Goal: Navigation & Orientation: Find specific page/section

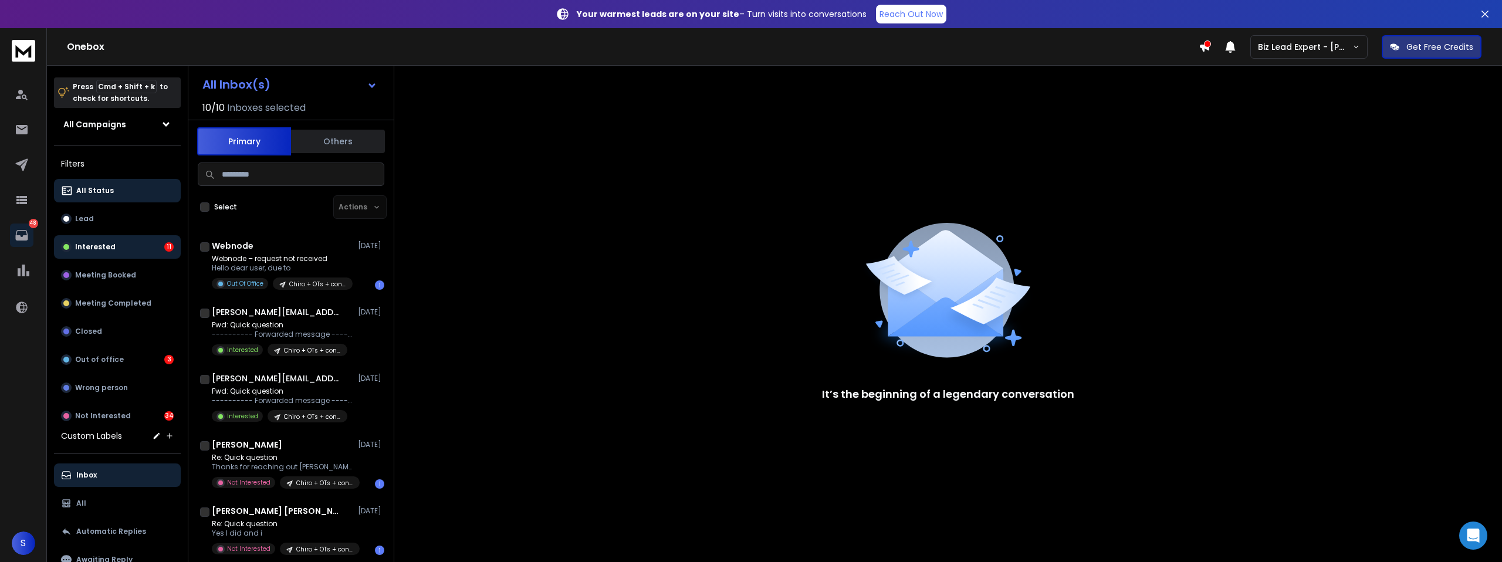
click at [130, 249] on button "Interested 11" at bounding box center [117, 246] width 127 height 23
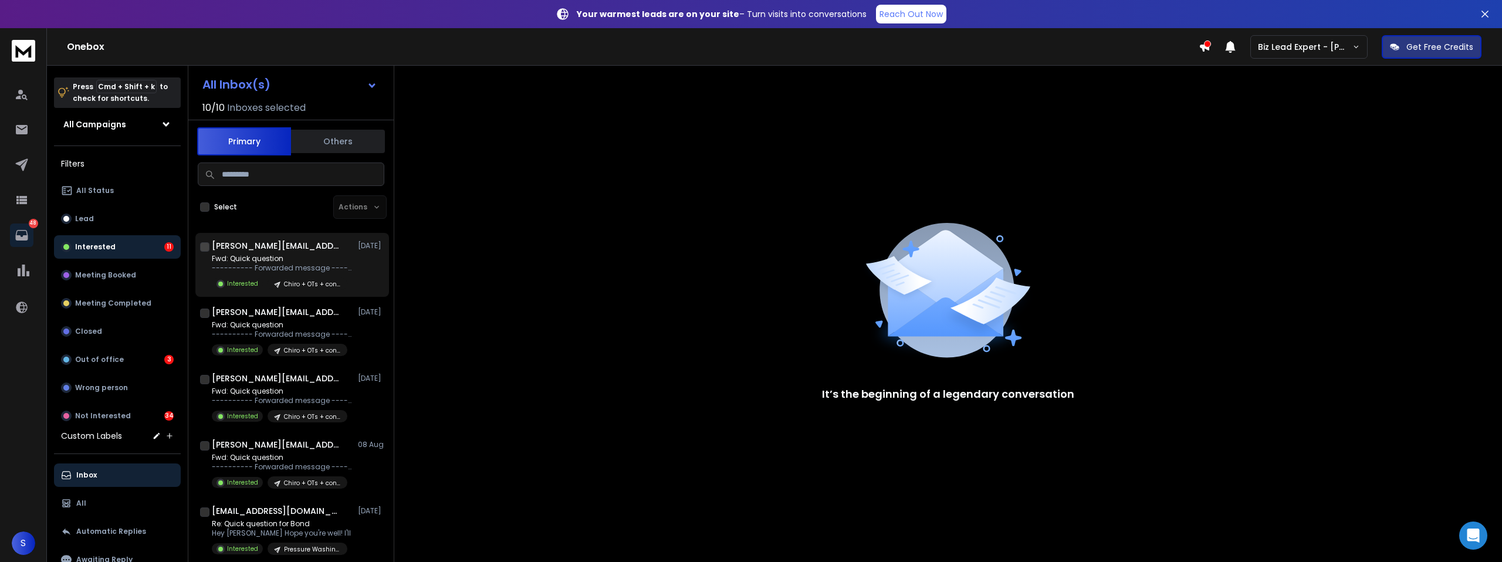
click at [246, 258] on p "Fwd: Quick question" at bounding box center [282, 258] width 141 height 9
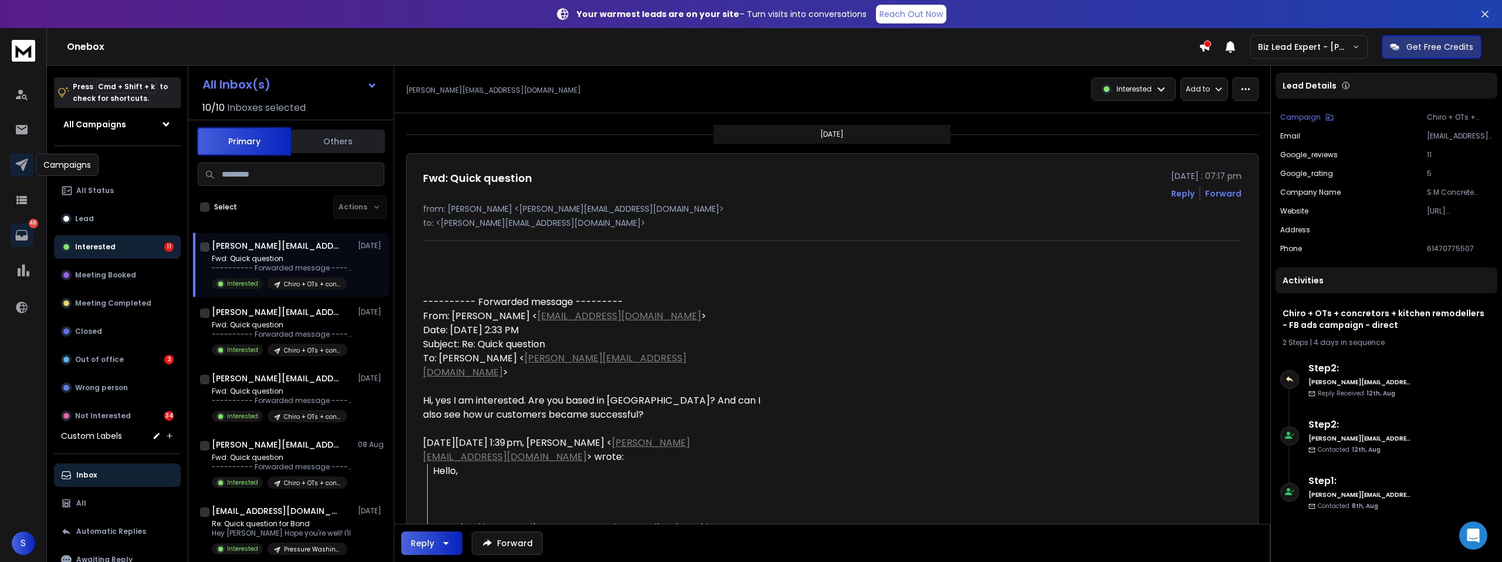
click at [22, 162] on icon at bounding box center [21, 164] width 12 height 12
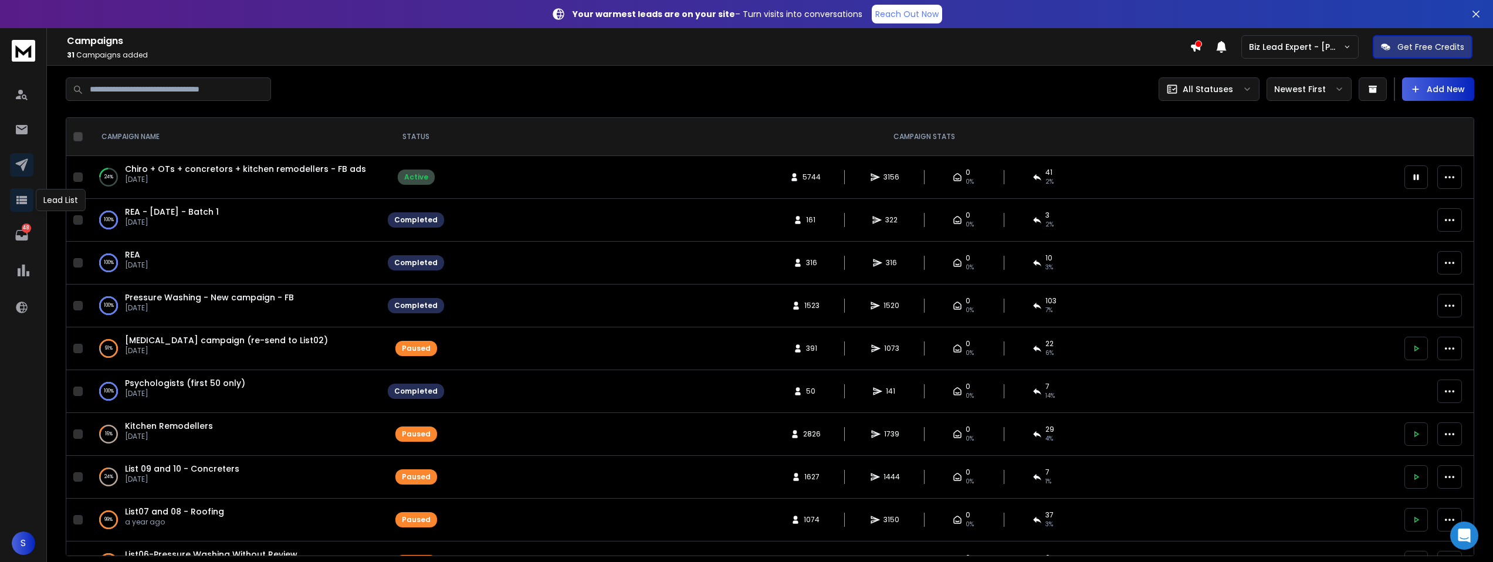
click at [16, 195] on icon at bounding box center [22, 200] width 14 height 14
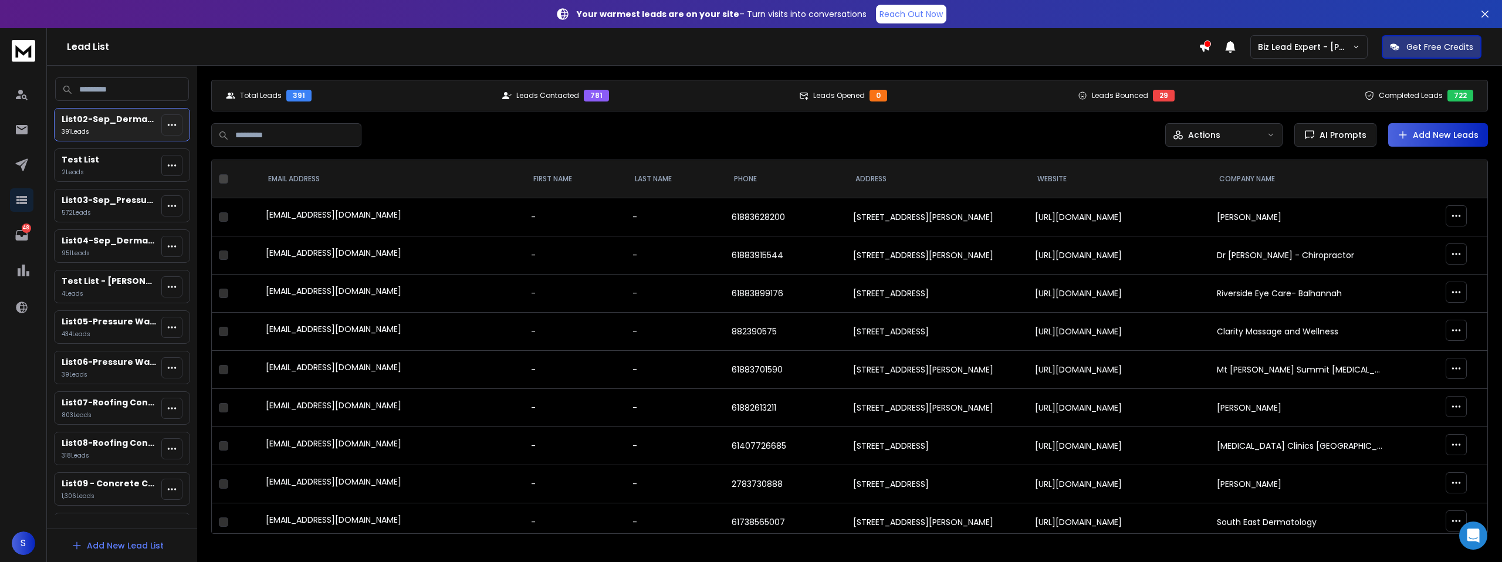
scroll to position [466, 0]
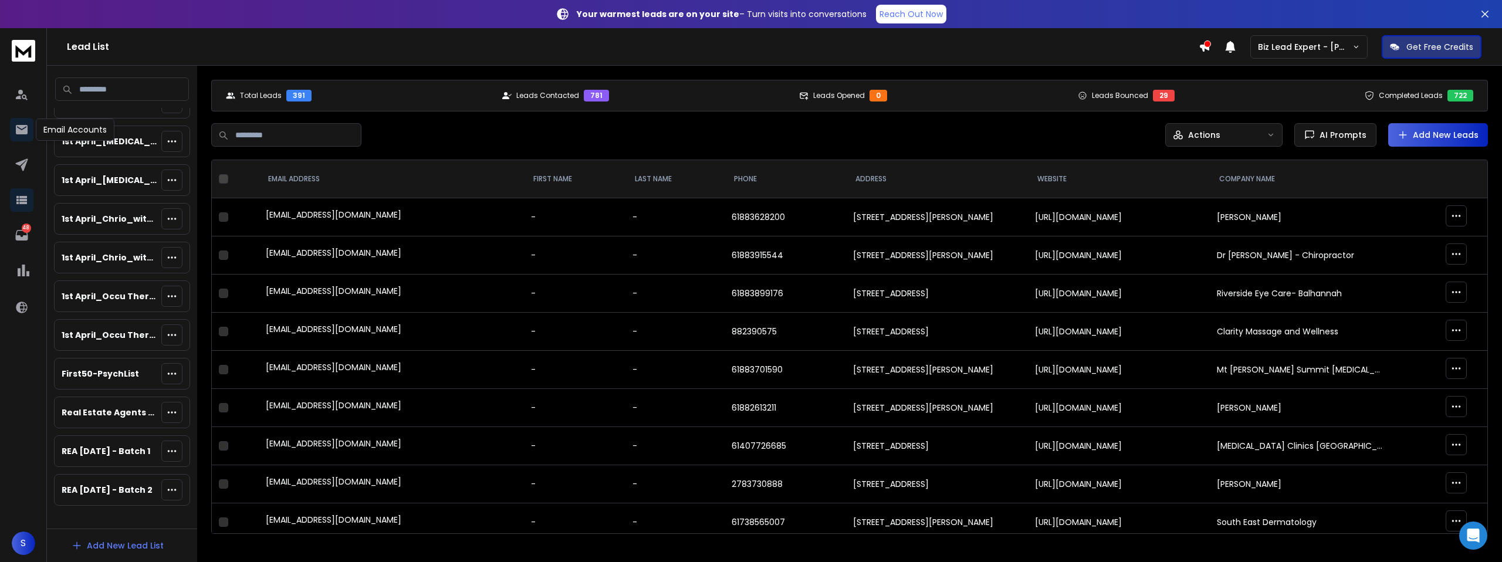
click at [22, 125] on icon at bounding box center [22, 129] width 12 height 9
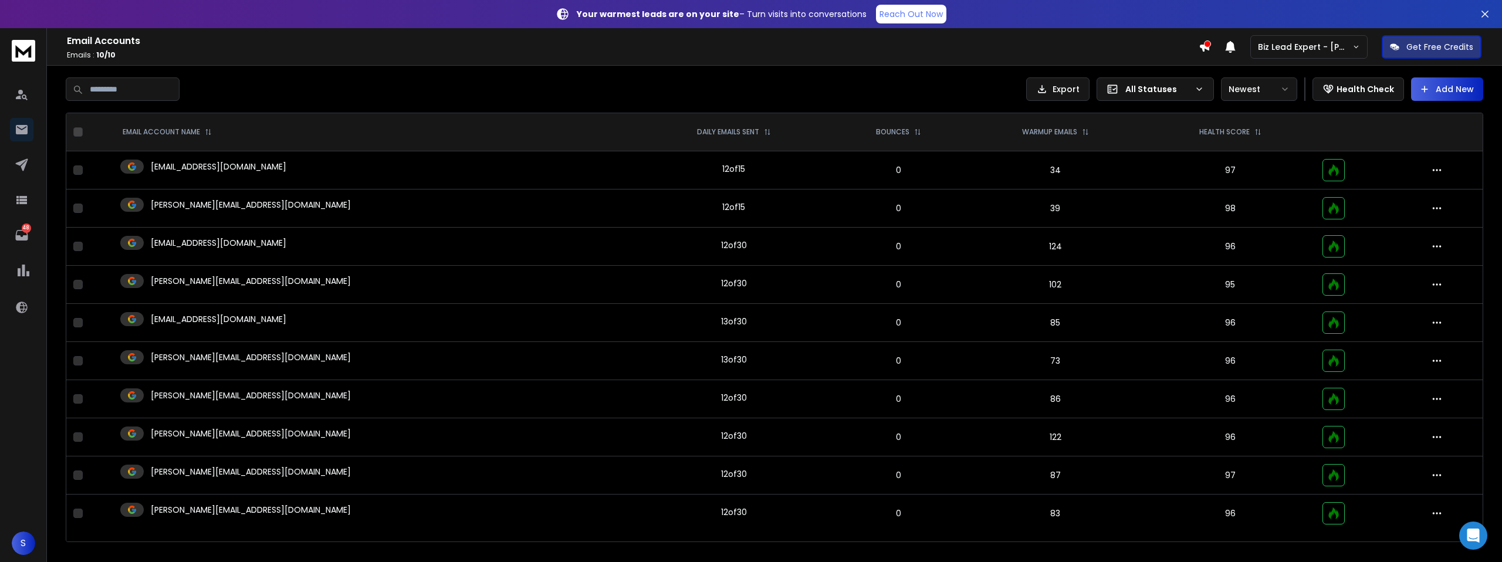
click at [29, 538] on span "S" at bounding box center [23, 542] width 23 height 23
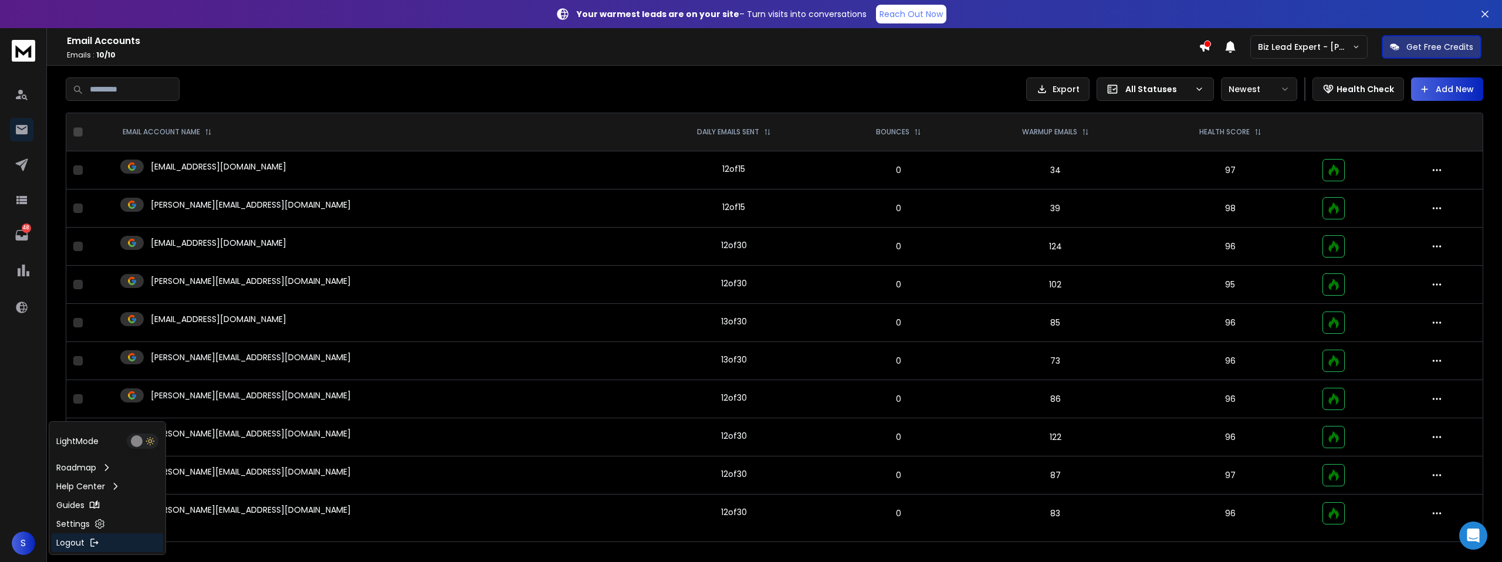
click at [99, 541] on div "Logout" at bounding box center [107, 542] width 111 height 19
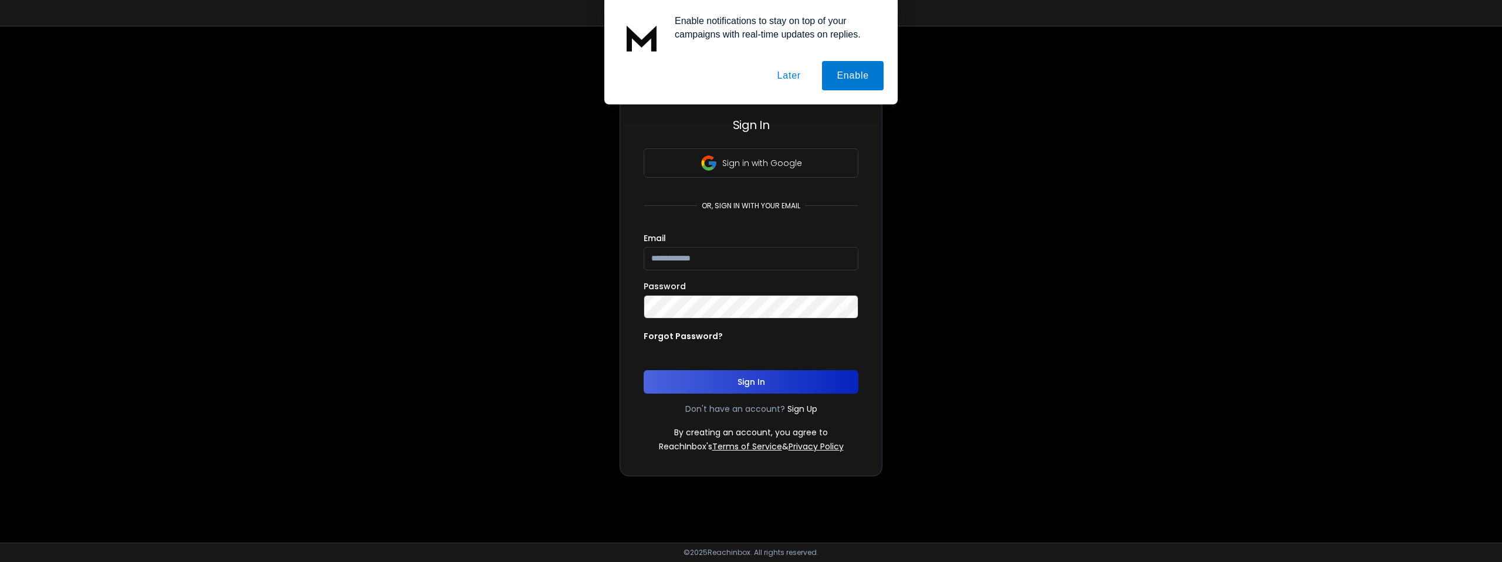
type input "**********"
click at [791, 73] on button "Later" at bounding box center [788, 75] width 53 height 29
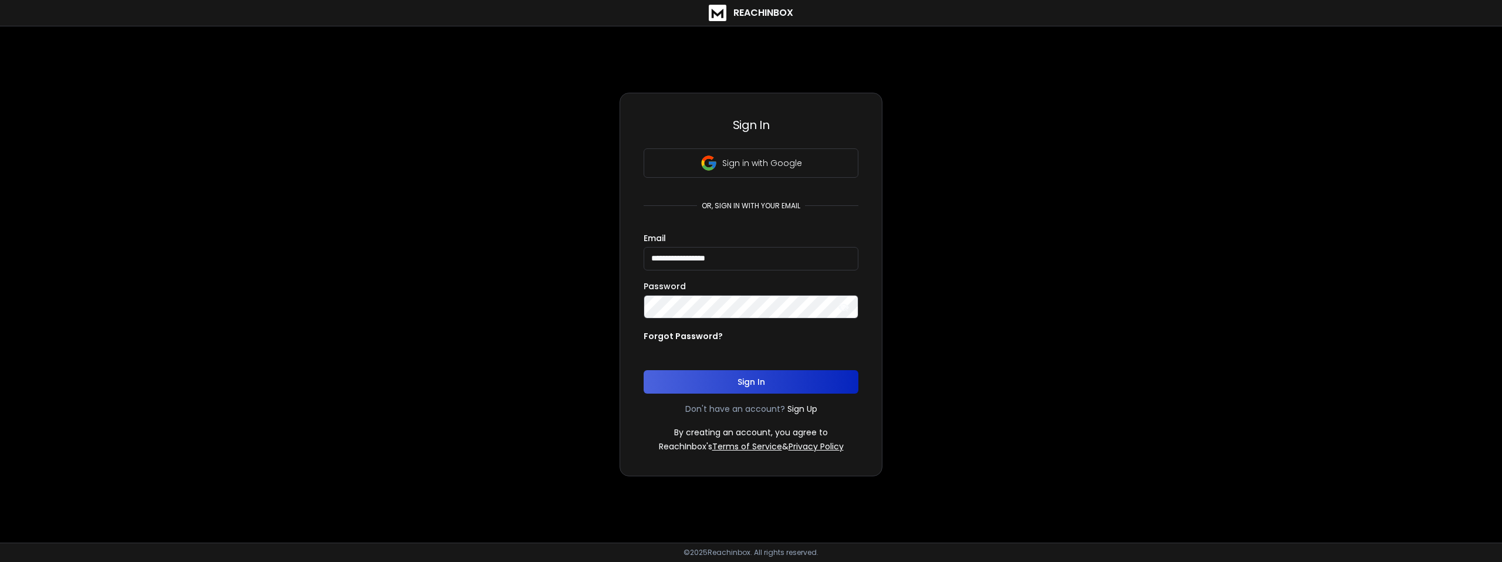
click at [732, 260] on input "**********" at bounding box center [750, 258] width 215 height 23
click at [751, 167] on p "Sign in with Google" at bounding box center [762, 163] width 80 height 12
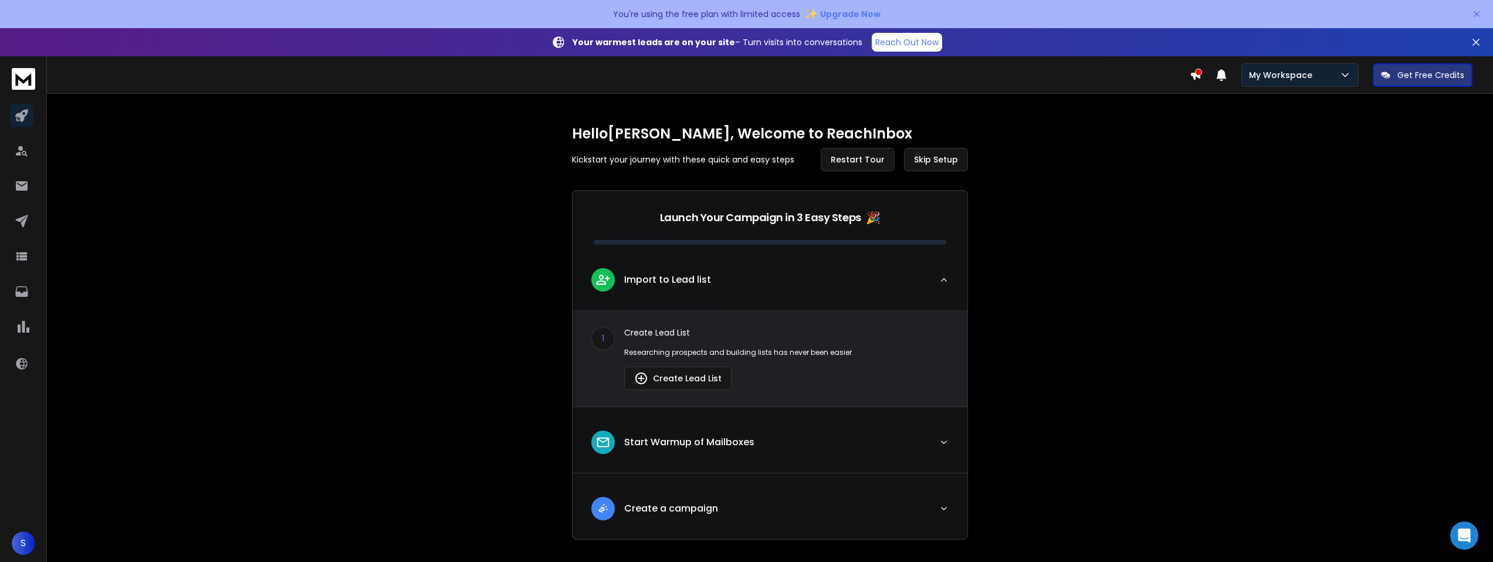
click at [1307, 79] on p "My Workspace" at bounding box center [1283, 75] width 68 height 12
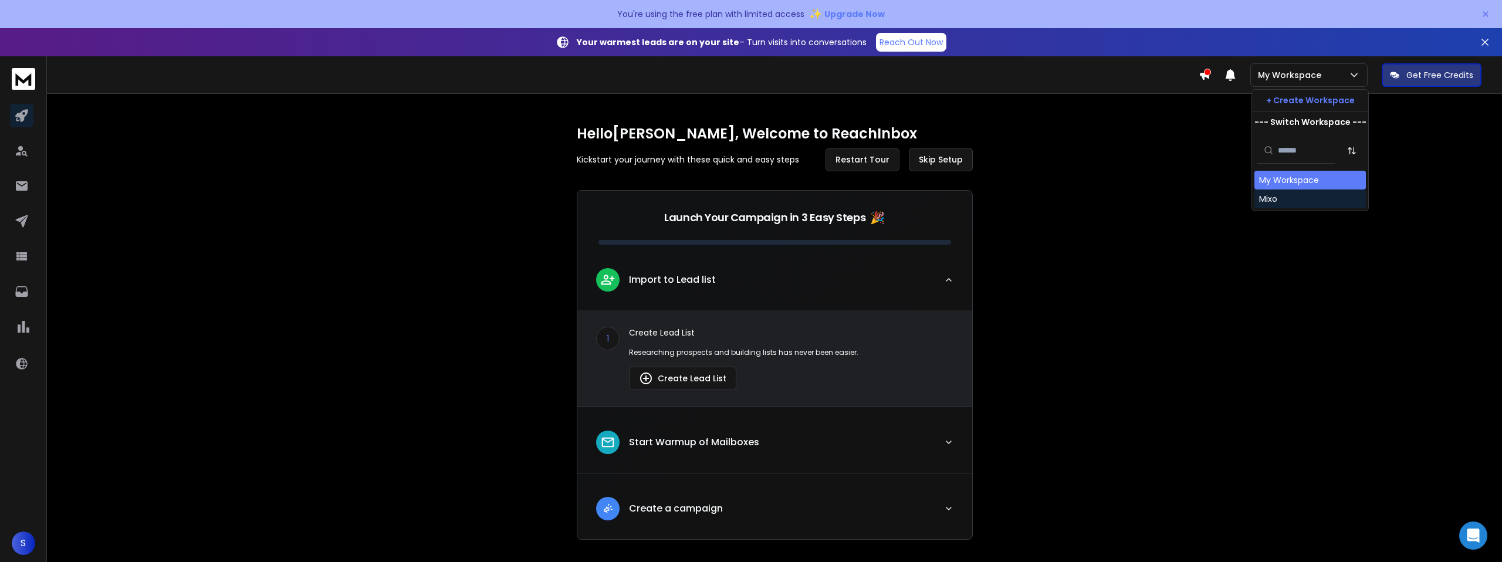
click at [1273, 198] on div "Mixo" at bounding box center [1268, 199] width 18 height 12
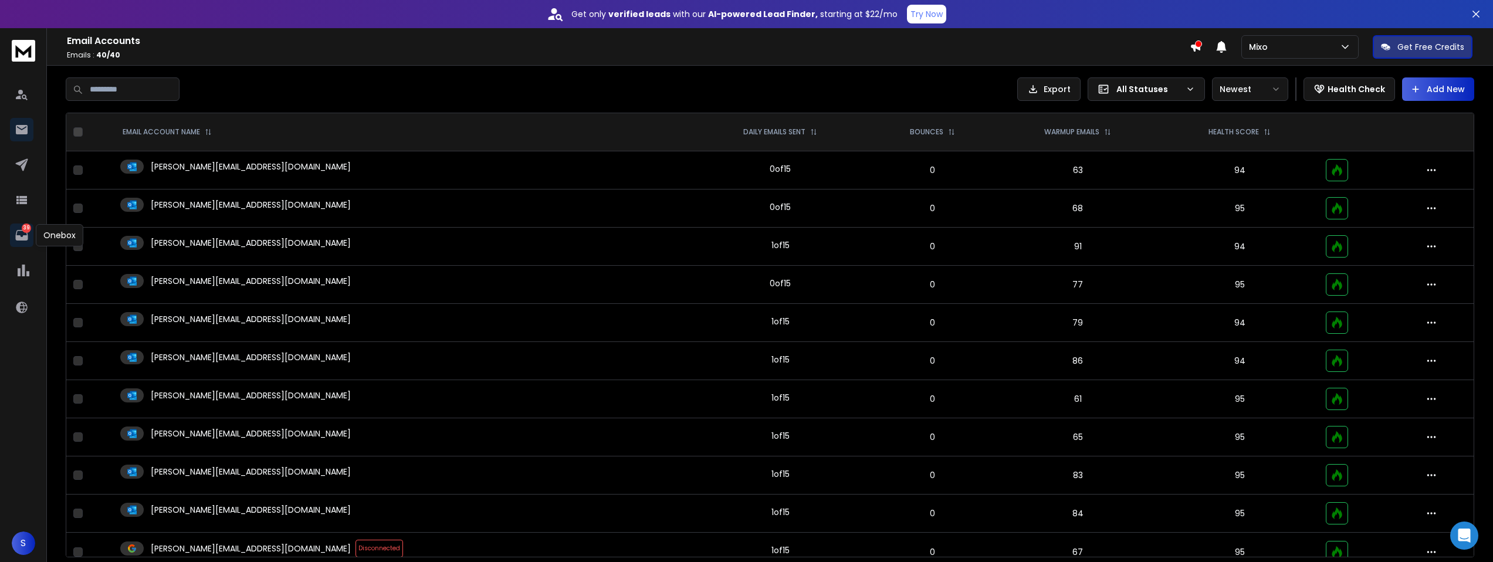
click at [31, 238] on link "39" at bounding box center [21, 234] width 23 height 23
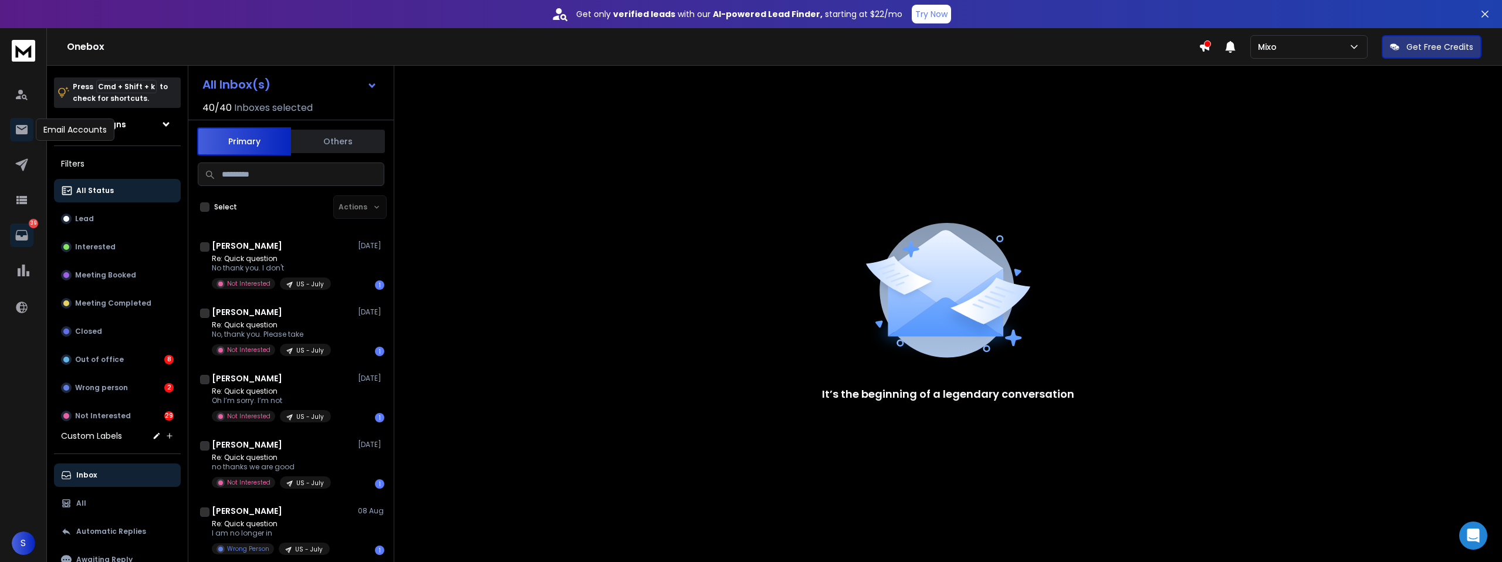
click at [27, 130] on icon at bounding box center [22, 129] width 12 height 9
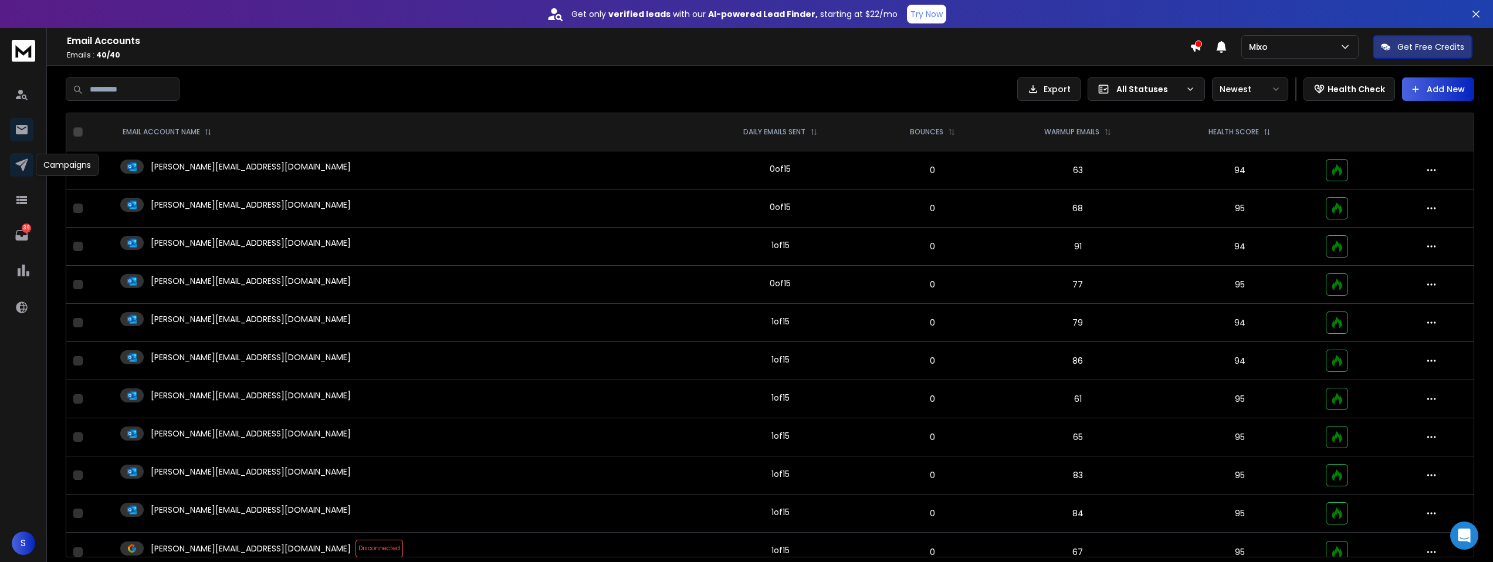
click at [21, 167] on icon at bounding box center [21, 164] width 12 height 12
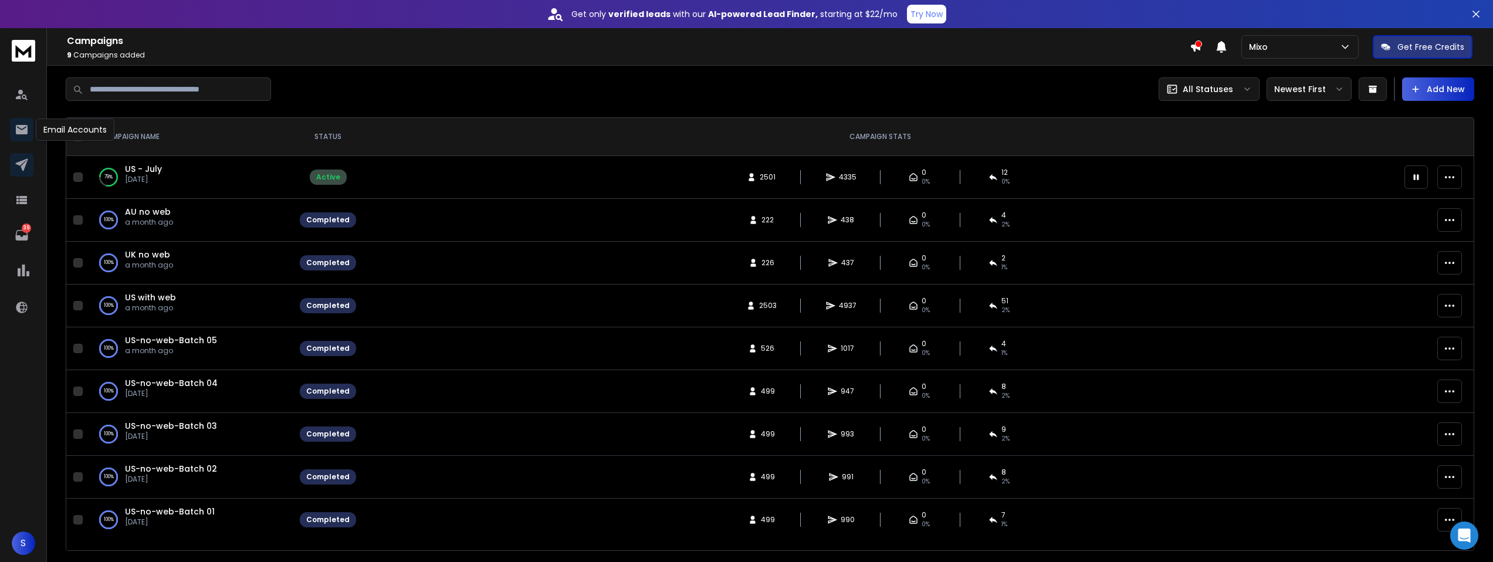
click at [25, 130] on icon at bounding box center [22, 129] width 12 height 9
